Goal: Find contact information: Find contact information

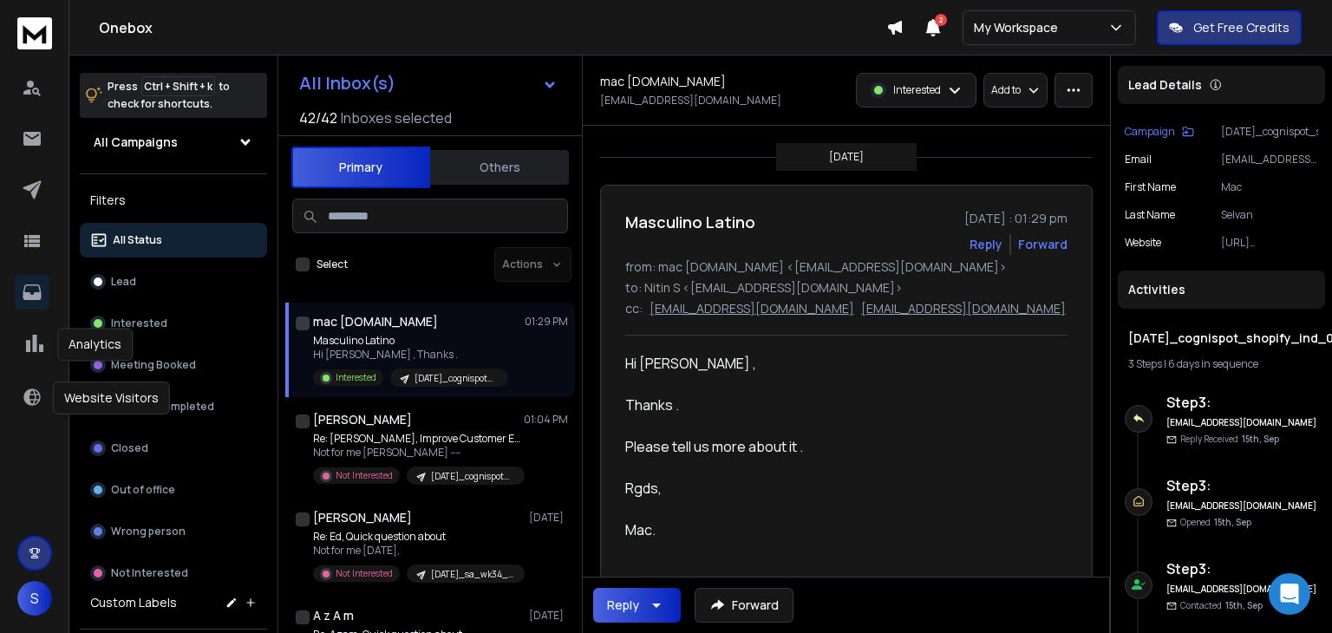
scroll to position [3724, 0]
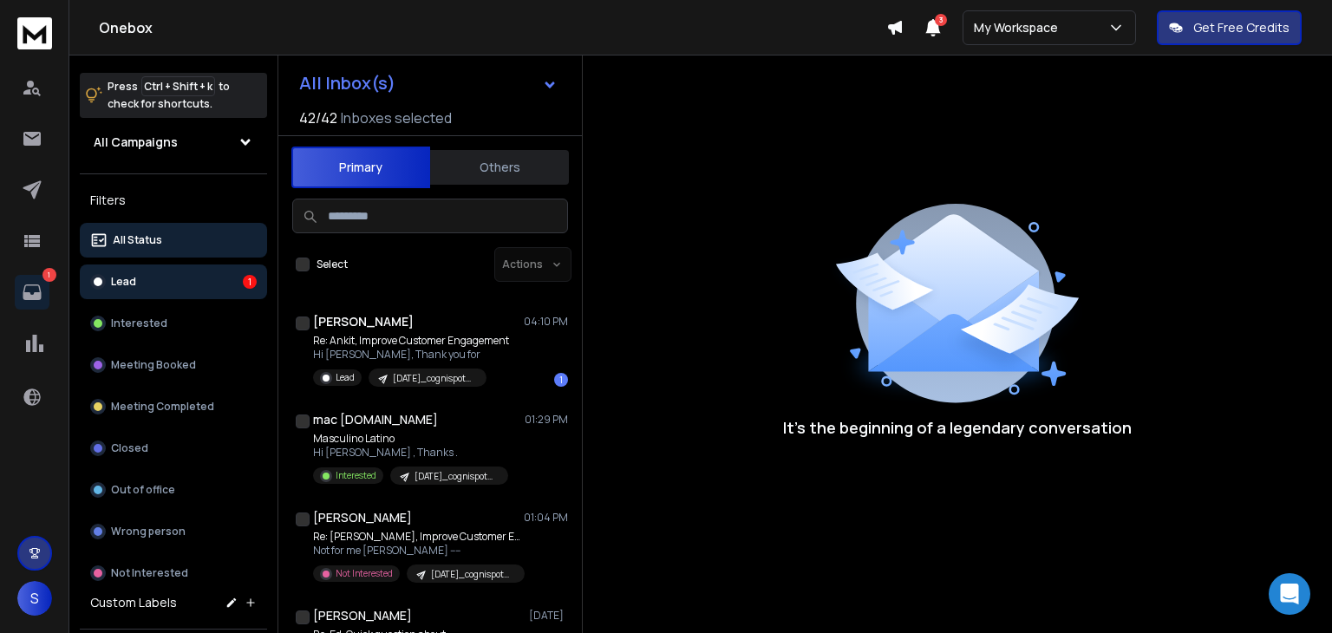
click at [226, 285] on button "Lead 1" at bounding box center [173, 282] width 187 height 35
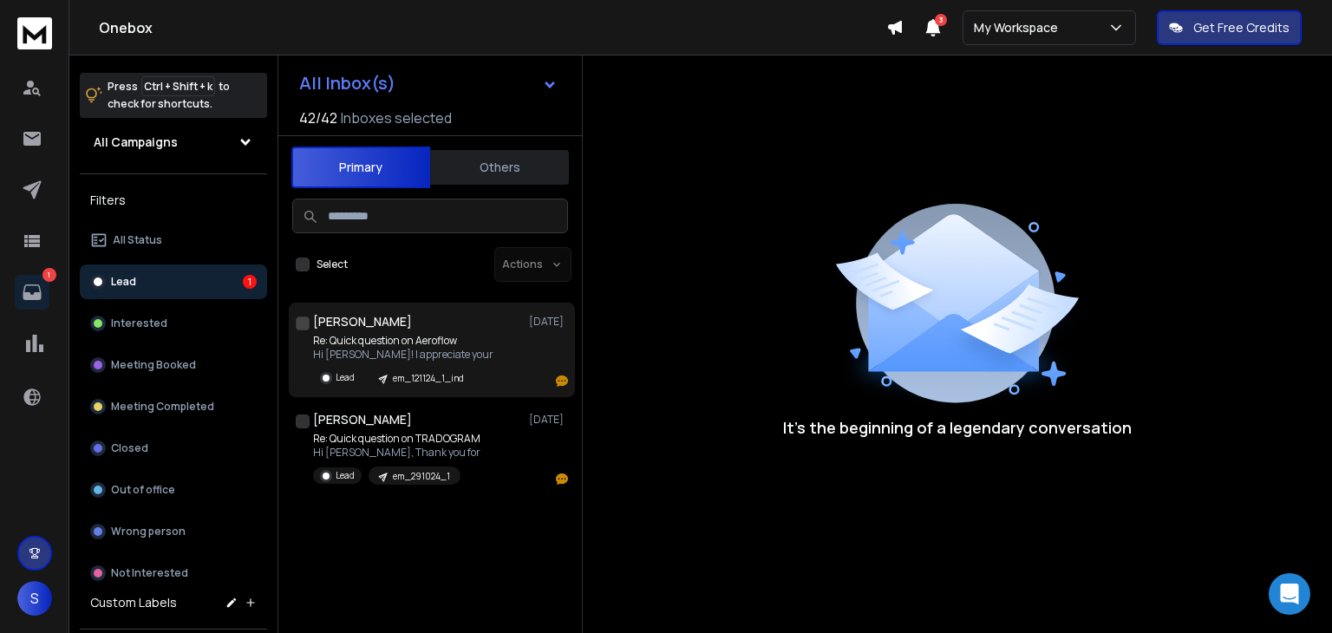
click at [375, 345] on p "Re: Quick question on Aeroflow" at bounding box center [403, 341] width 180 height 14
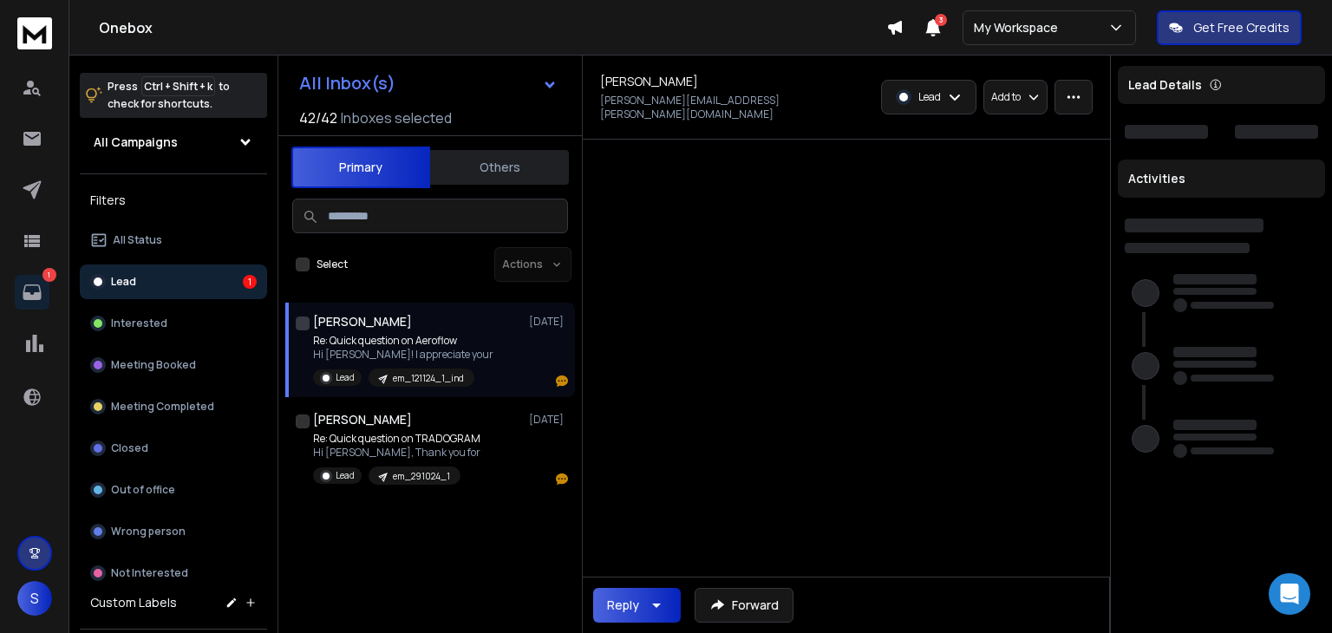
click at [220, 278] on button "Lead 1" at bounding box center [173, 282] width 187 height 35
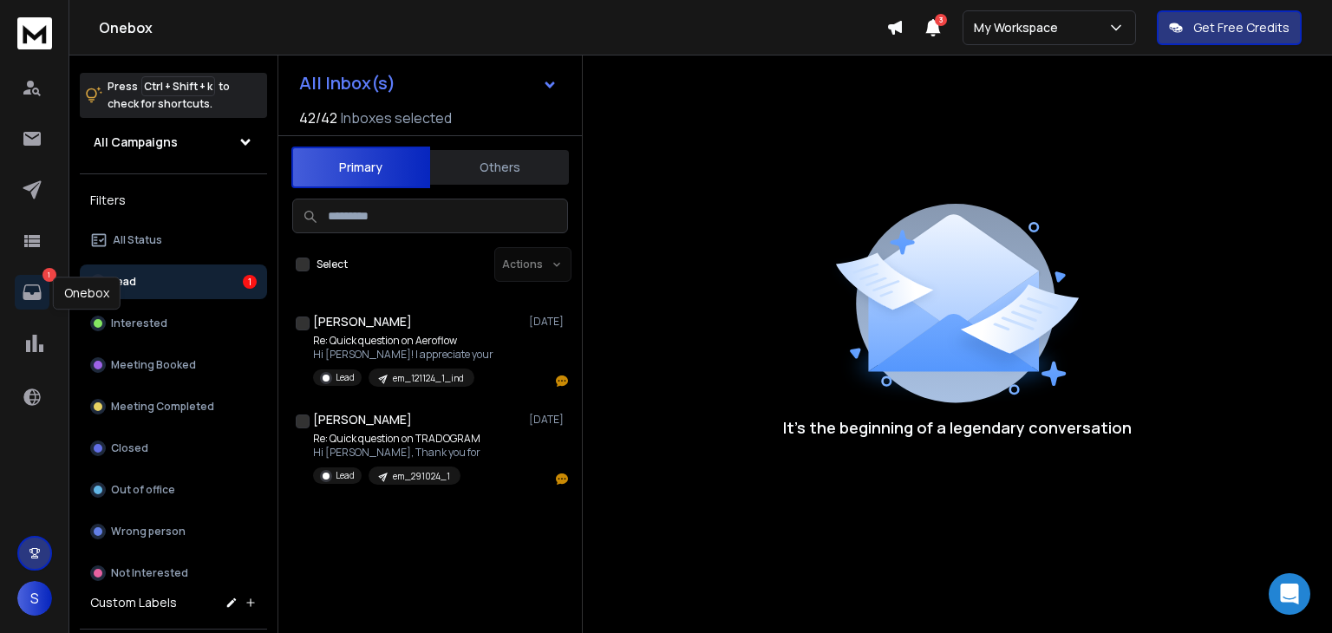
click at [28, 296] on icon at bounding box center [32, 292] width 18 height 16
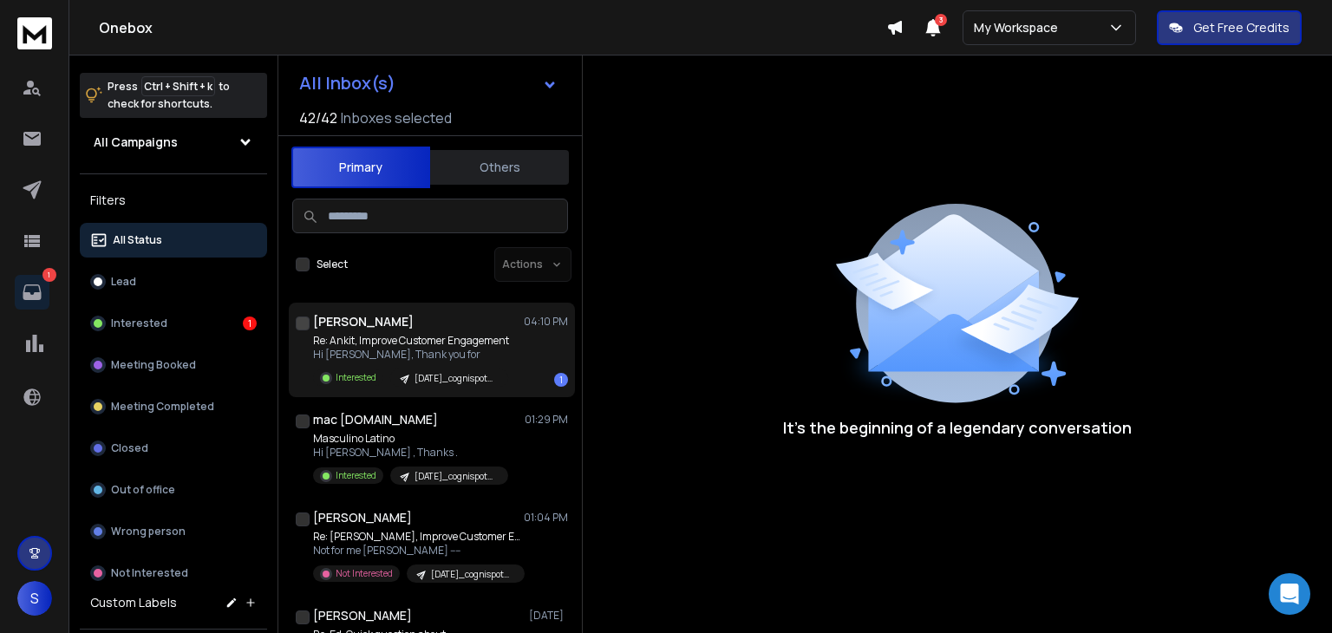
click at [412, 341] on p "Re: Ankit, Improve Customer Engagement" at bounding box center [411, 341] width 196 height 14
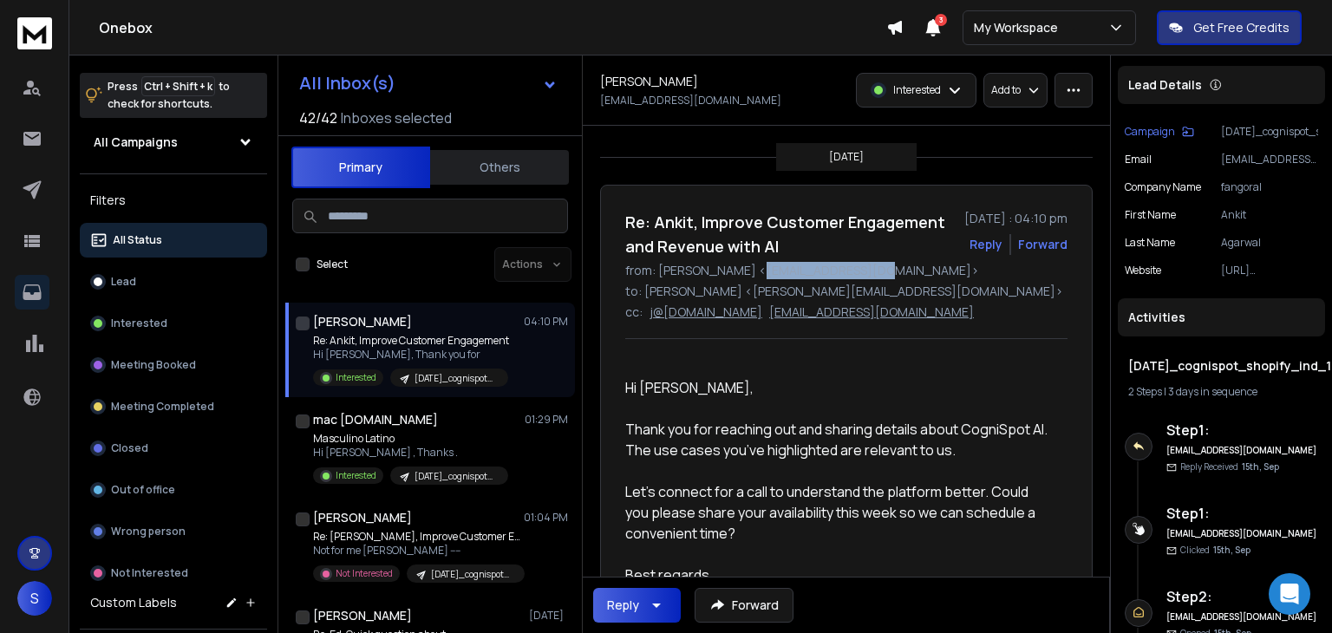
drag, startPoint x: 742, startPoint y: 272, endPoint x: 852, endPoint y: 275, distance: 110.2
click at [855, 271] on p "from: [PERSON_NAME] <[EMAIL_ADDRESS][DOMAIN_NAME]>" at bounding box center [846, 270] width 442 height 17
copy p "[EMAIL_ADDRESS][DOMAIN_NAME]"
click at [26, 136] on icon at bounding box center [31, 139] width 17 height 14
